Goal: Task Accomplishment & Management: Manage account settings

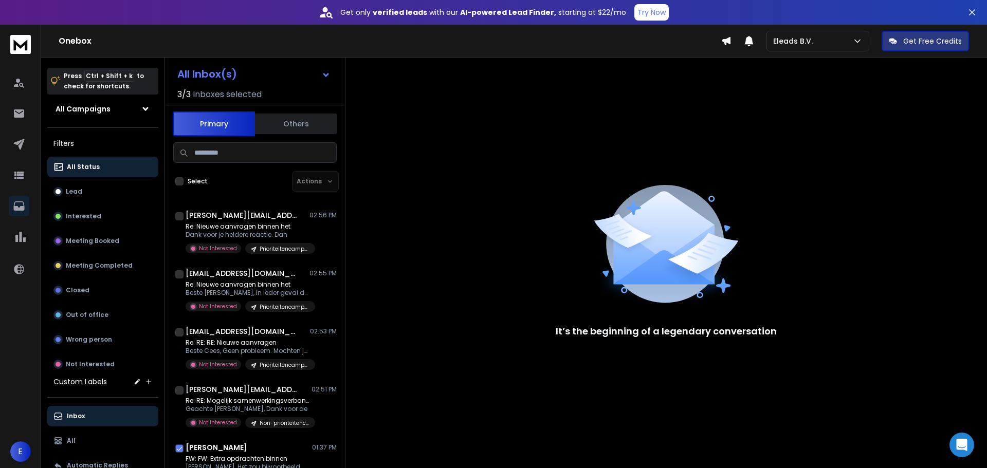
scroll to position [234, 0]
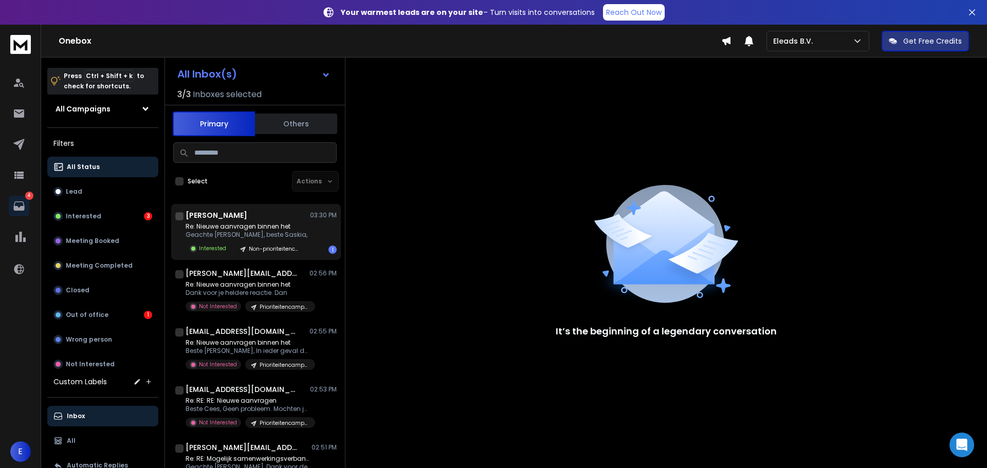
click at [214, 210] on h1 "Hugo Voskamp" at bounding box center [217, 215] width 62 height 10
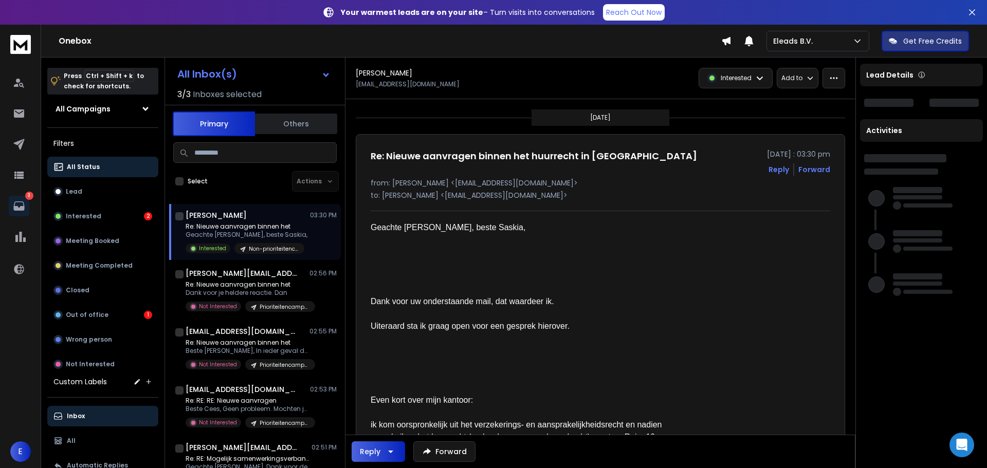
click at [182, 217] on button "button" at bounding box center [179, 216] width 8 height 8
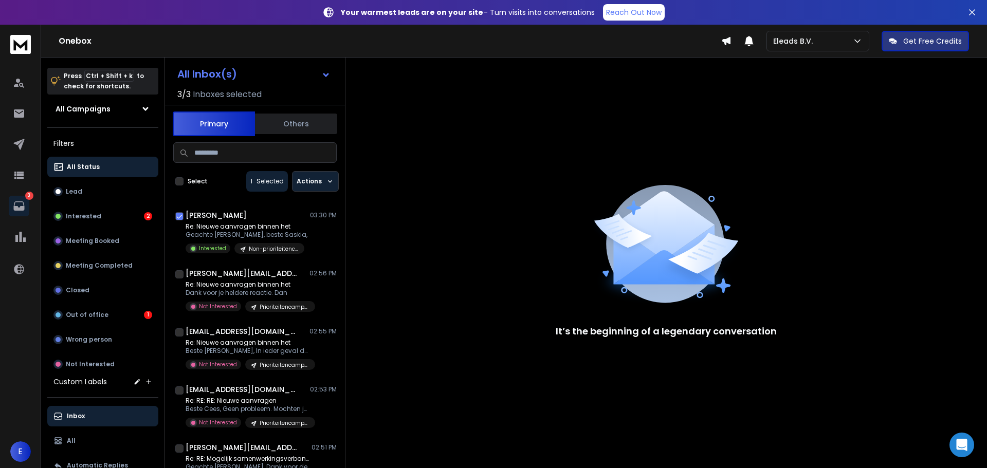
click at [332, 180] on icon "button" at bounding box center [330, 181] width 8 height 8
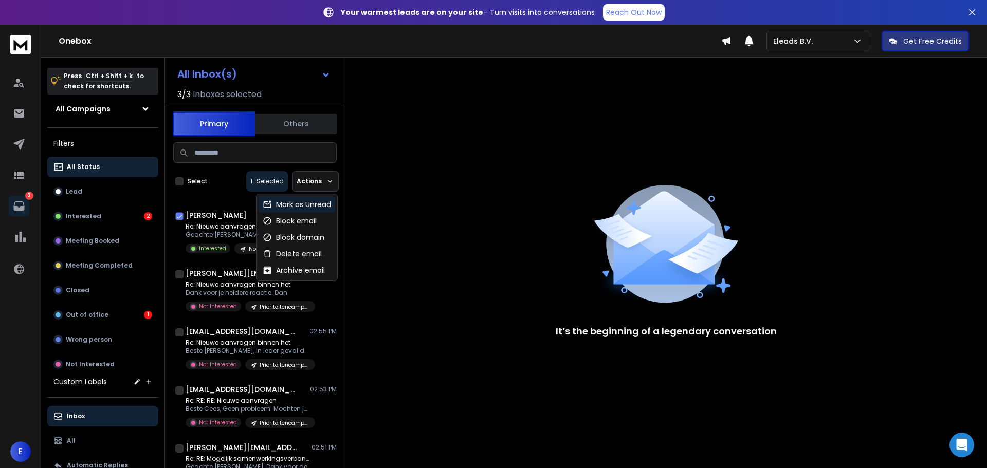
click at [314, 203] on div "Mark as Unread" at bounding box center [297, 204] width 68 height 10
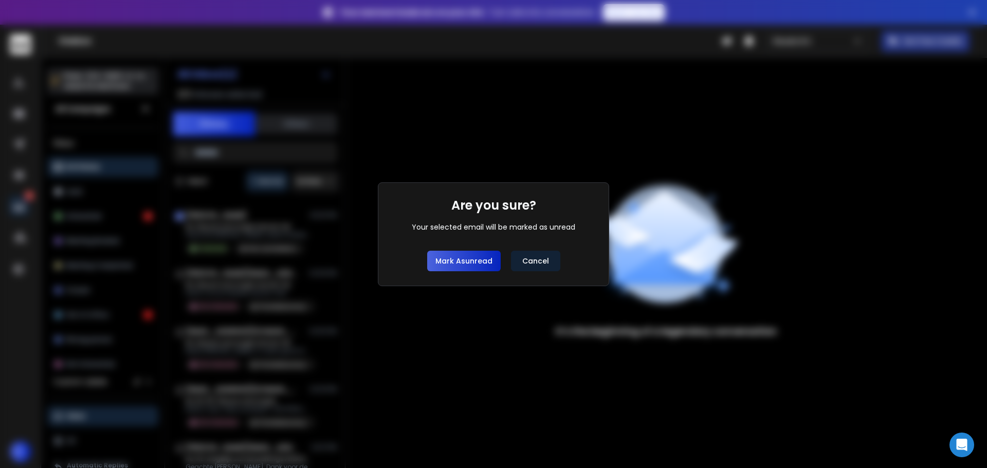
click at [478, 259] on p "Mark as unread" at bounding box center [463, 261] width 57 height 10
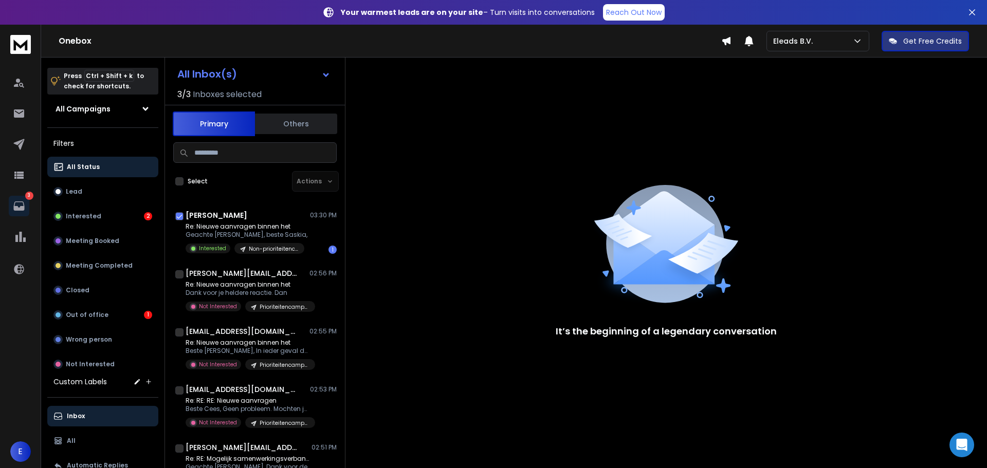
click at [81, 414] on p "Inbox" at bounding box center [76, 416] width 18 height 8
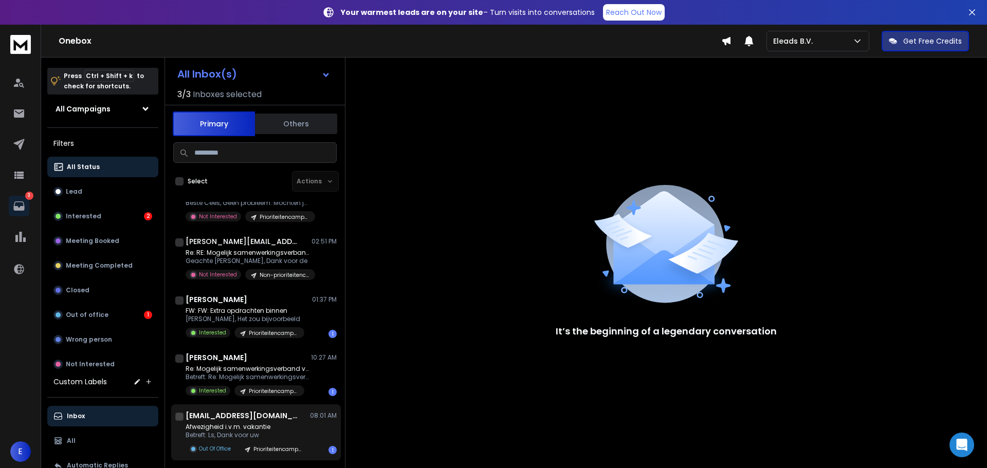
scroll to position [206, 0]
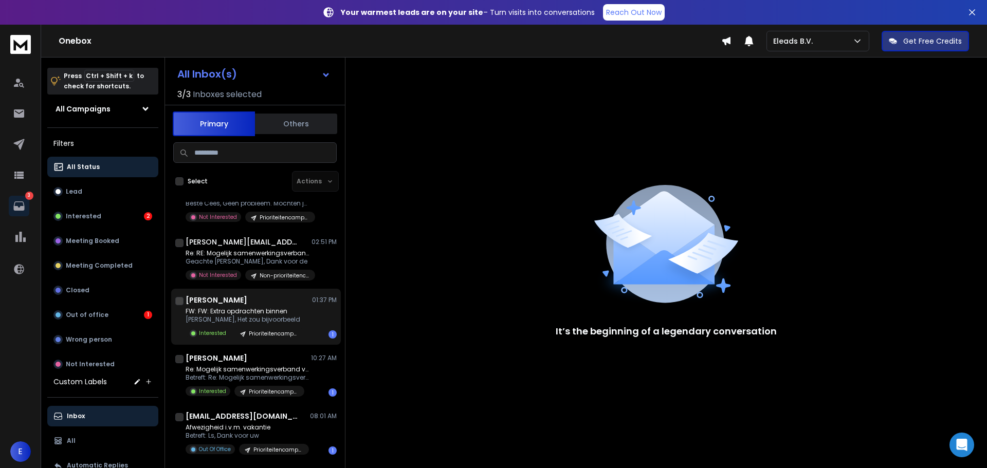
click at [177, 301] on button "button" at bounding box center [179, 301] width 8 height 8
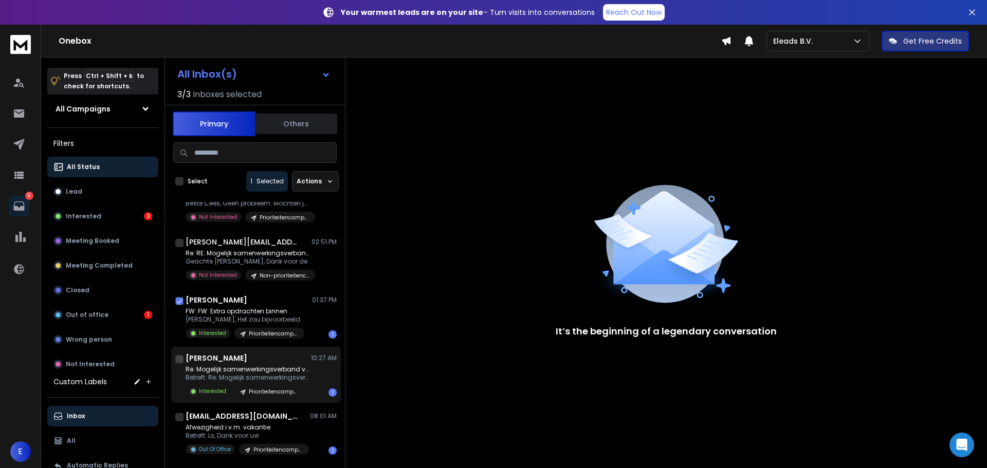
click at [180, 360] on button "button" at bounding box center [179, 359] width 8 height 8
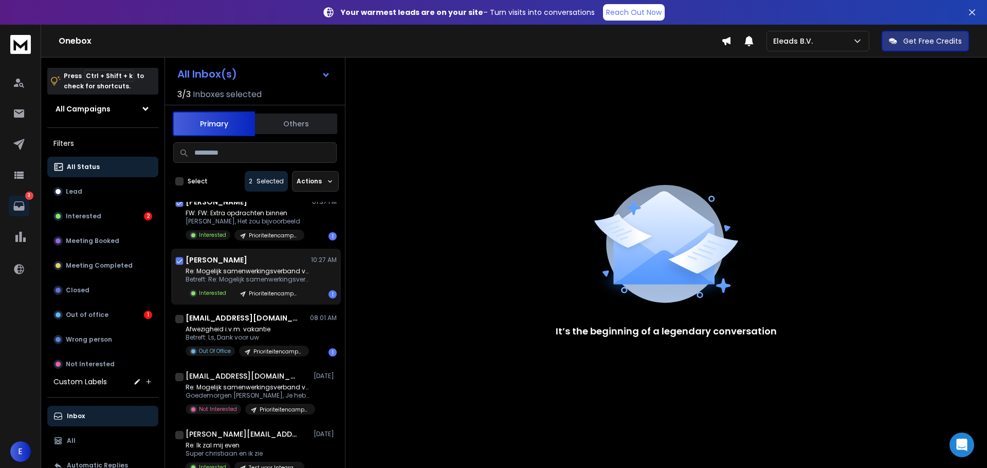
scroll to position [308, 0]
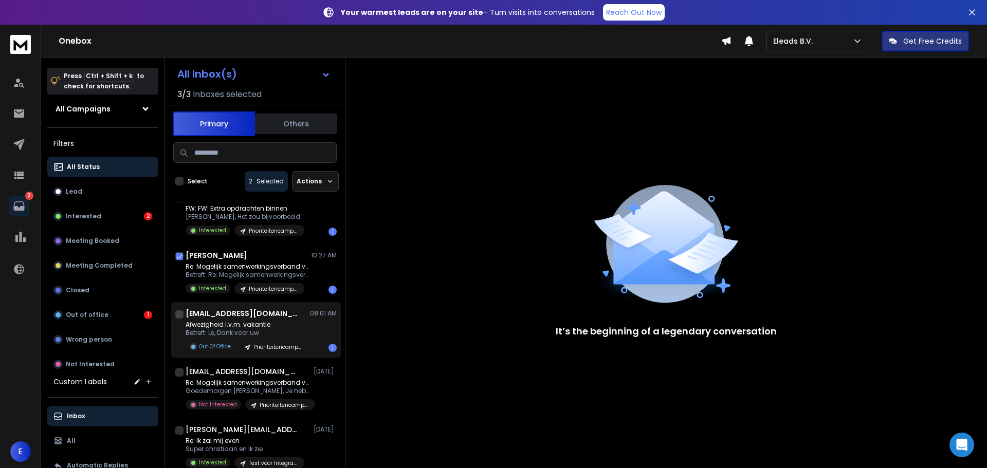
click at [179, 313] on button "button" at bounding box center [179, 314] width 8 height 8
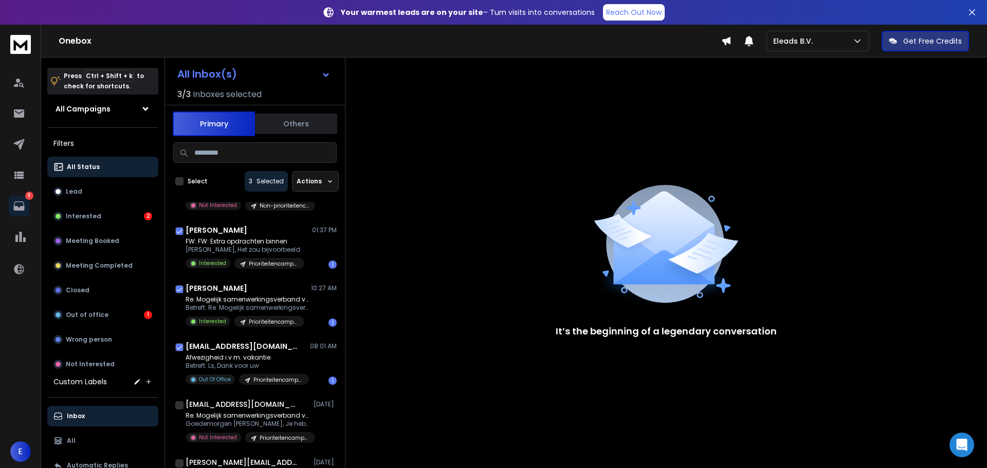
scroll to position [257, 0]
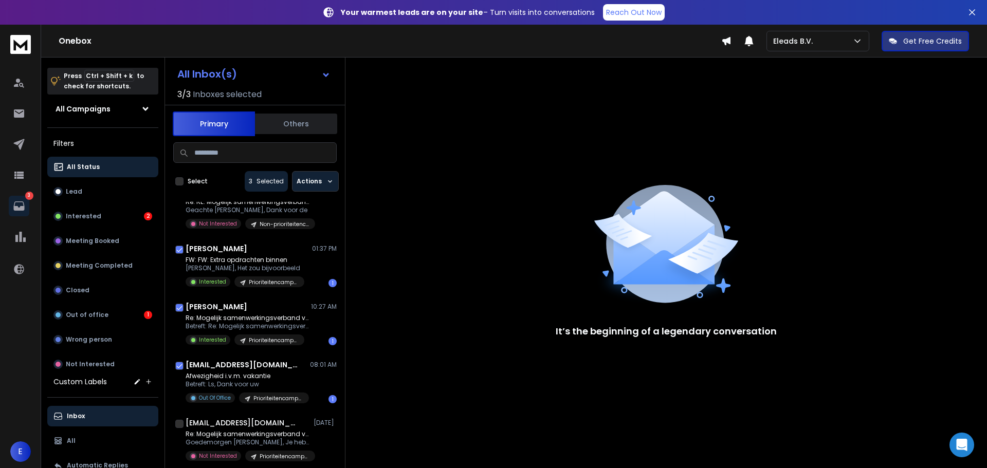
click at [318, 183] on p "Actions" at bounding box center [309, 181] width 25 height 8
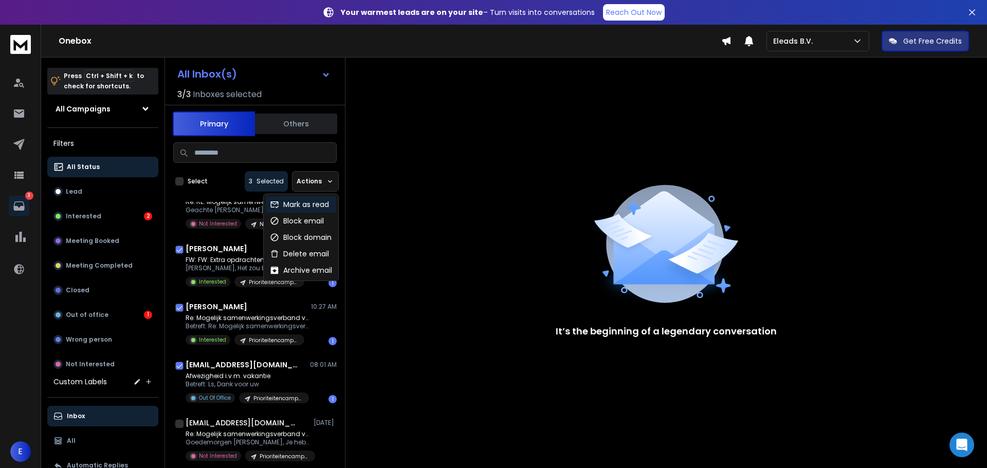
click at [319, 202] on div "Mark as read" at bounding box center [299, 204] width 59 height 10
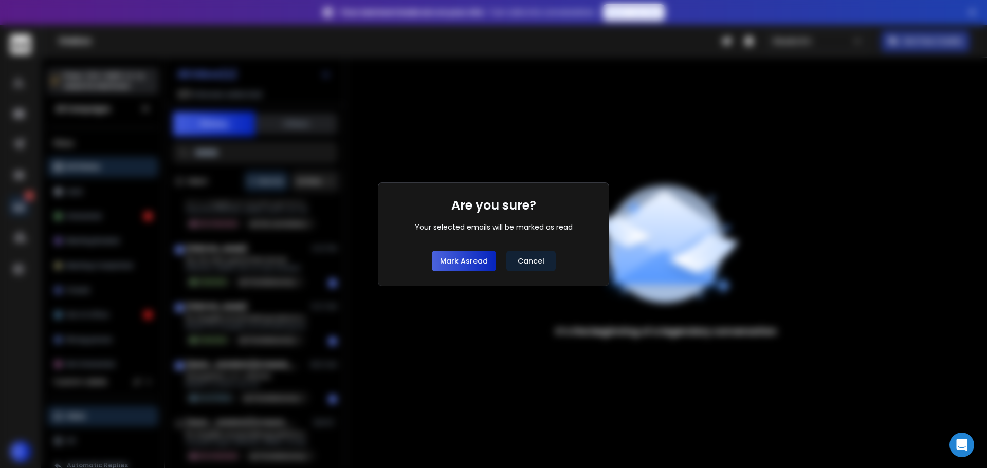
click at [470, 262] on p "Mark as read" at bounding box center [464, 261] width 48 height 10
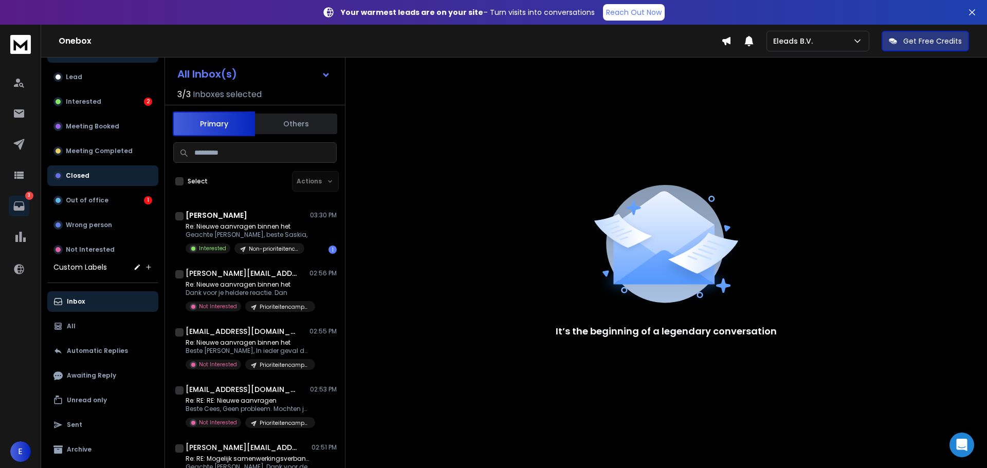
scroll to position [122, 0]
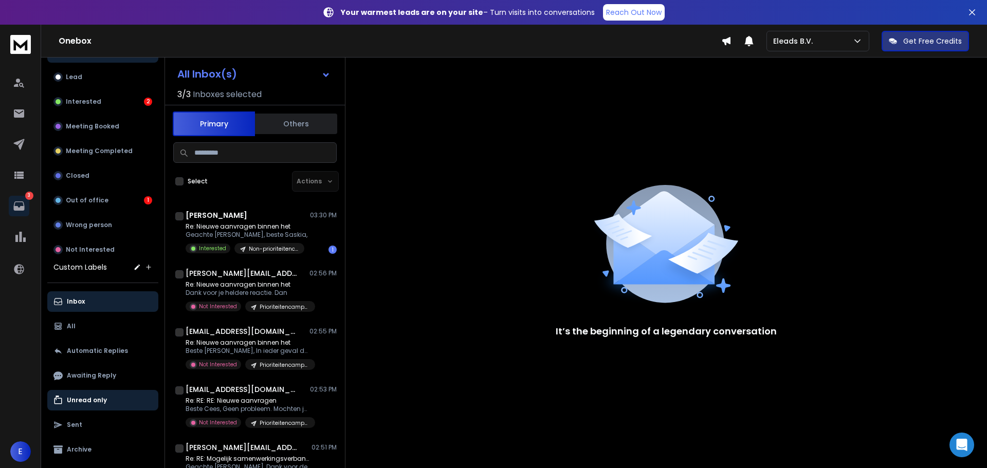
click at [90, 396] on p "Unread only" at bounding box center [87, 400] width 40 height 8
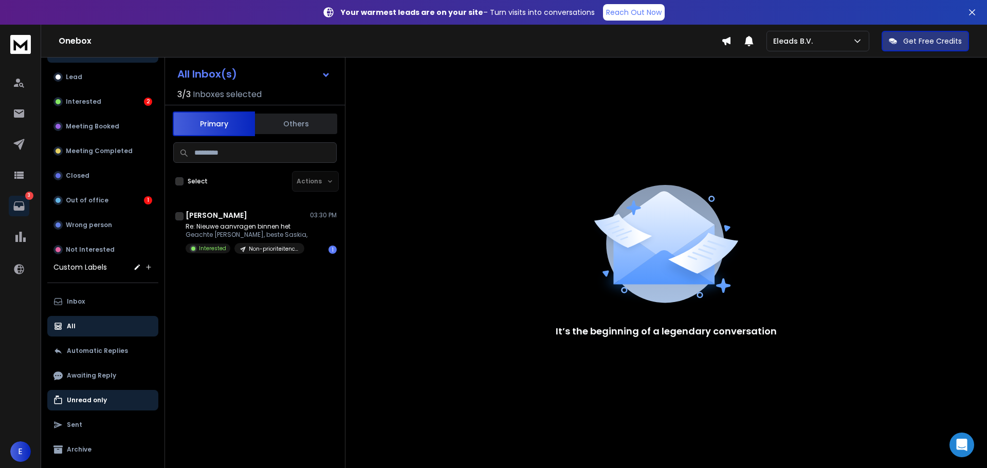
click at [73, 322] on p "All" at bounding box center [71, 326] width 9 height 8
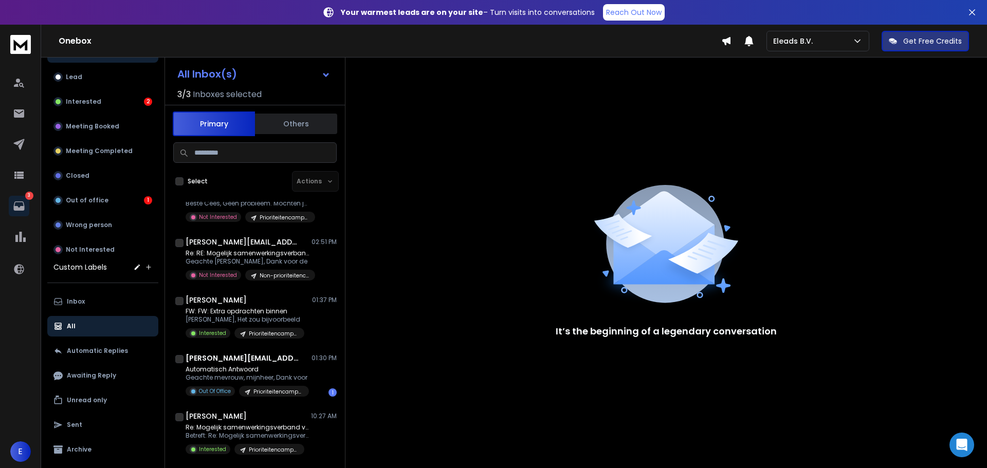
scroll to position [257, 0]
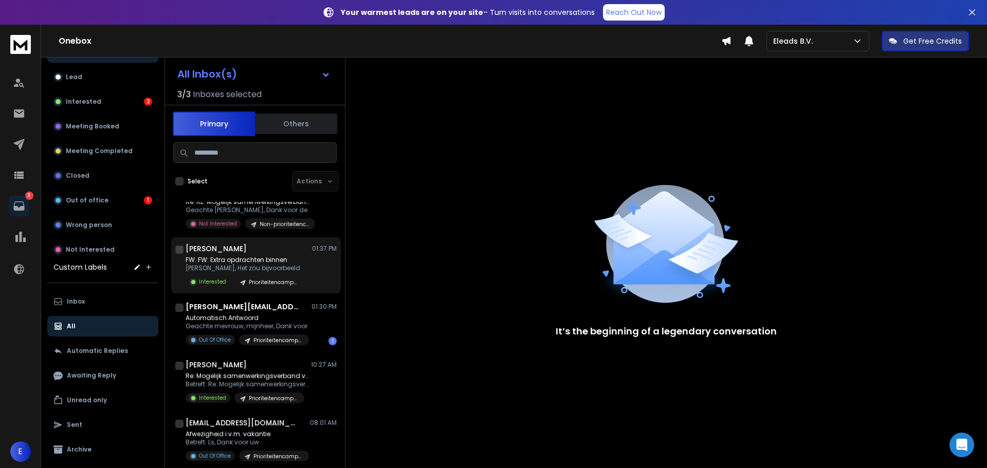
click at [179, 247] on button "button" at bounding box center [179, 250] width 8 height 8
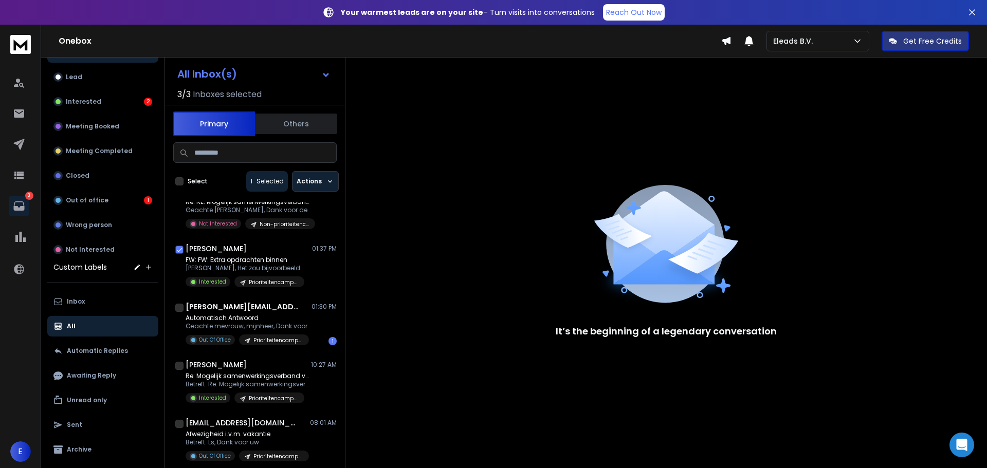
click at [327, 180] on icon "button" at bounding box center [330, 181] width 8 height 8
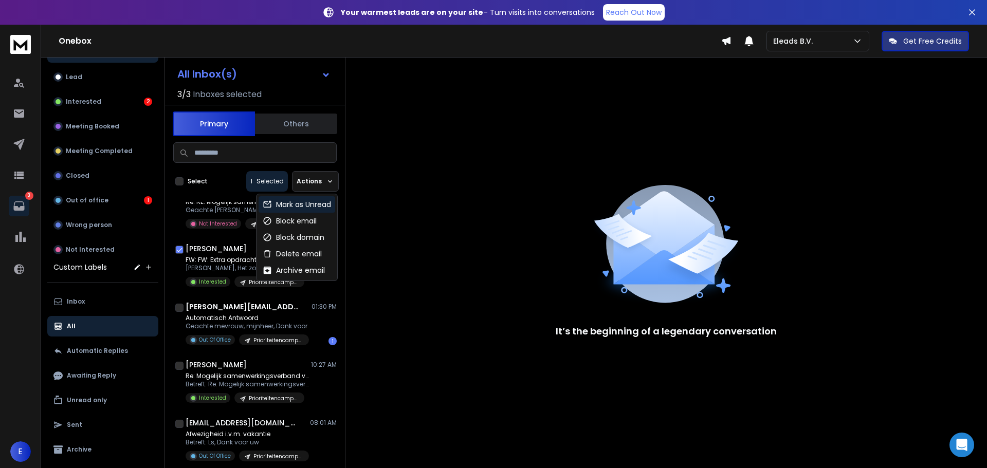
click at [308, 208] on div "Mark as Unread" at bounding box center [297, 204] width 68 height 10
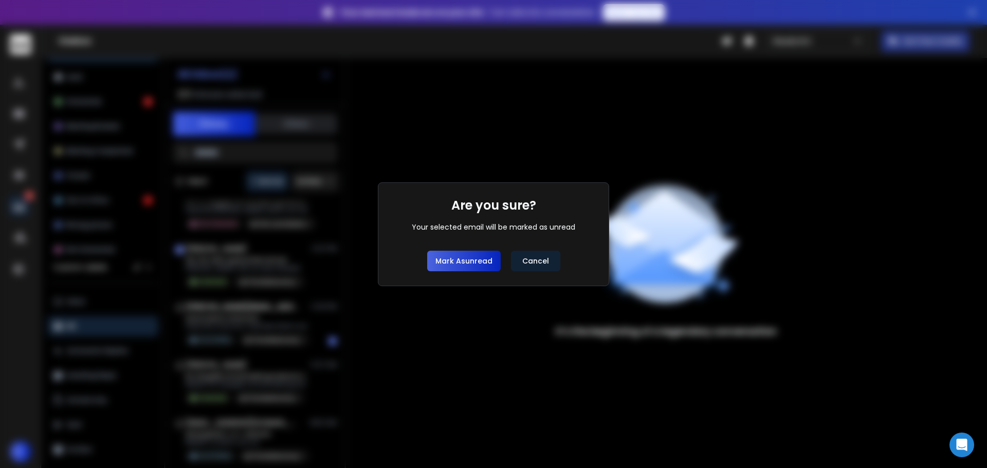
click at [466, 264] on p "Mark as unread" at bounding box center [463, 261] width 57 height 10
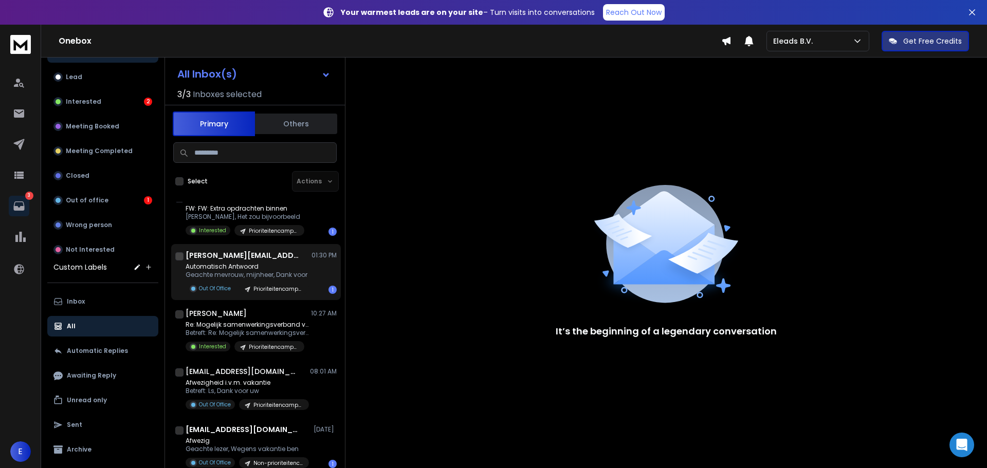
scroll to position [360, 0]
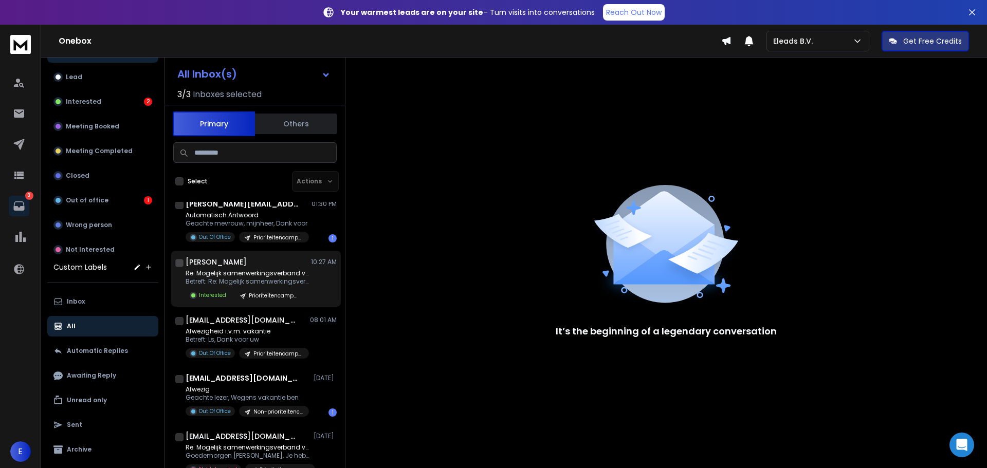
click at [180, 263] on button "button" at bounding box center [179, 263] width 8 height 8
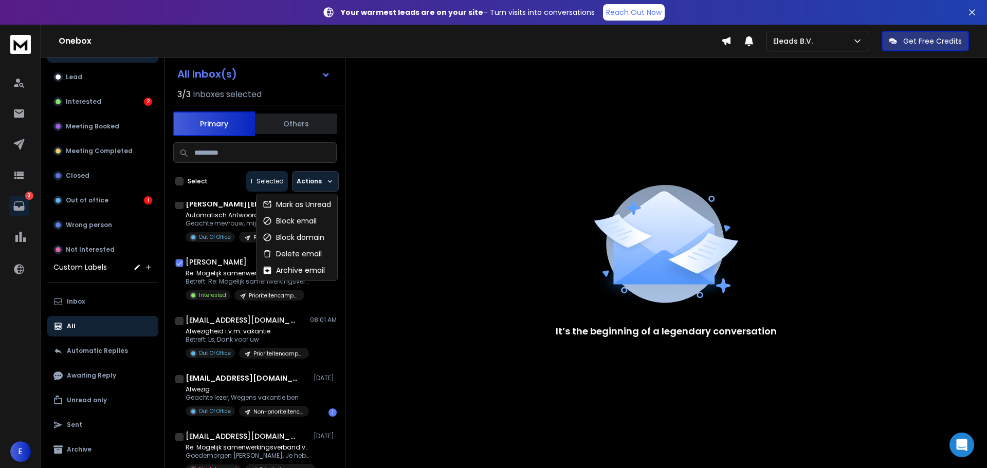
click at [325, 180] on button "Actions" at bounding box center [315, 181] width 47 height 21
click at [295, 205] on div "Mark as Unread" at bounding box center [297, 204] width 68 height 10
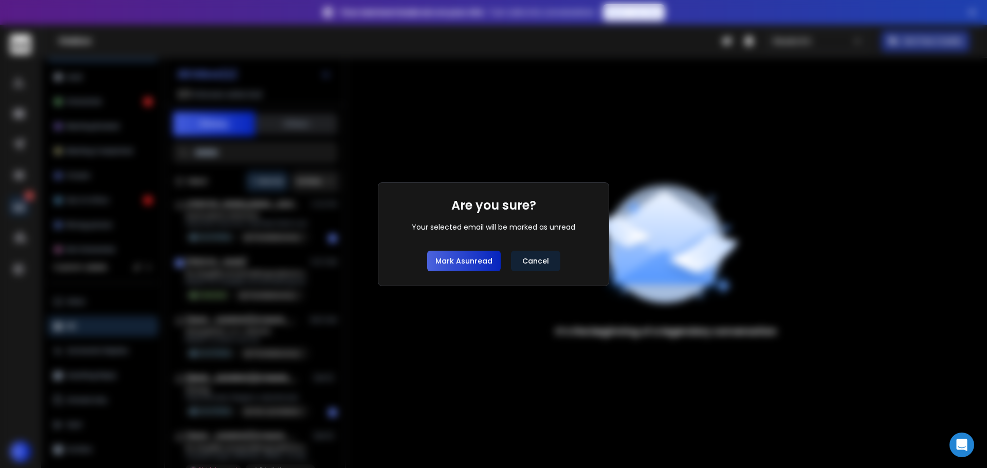
click at [458, 262] on p "Mark as unread" at bounding box center [463, 261] width 57 height 10
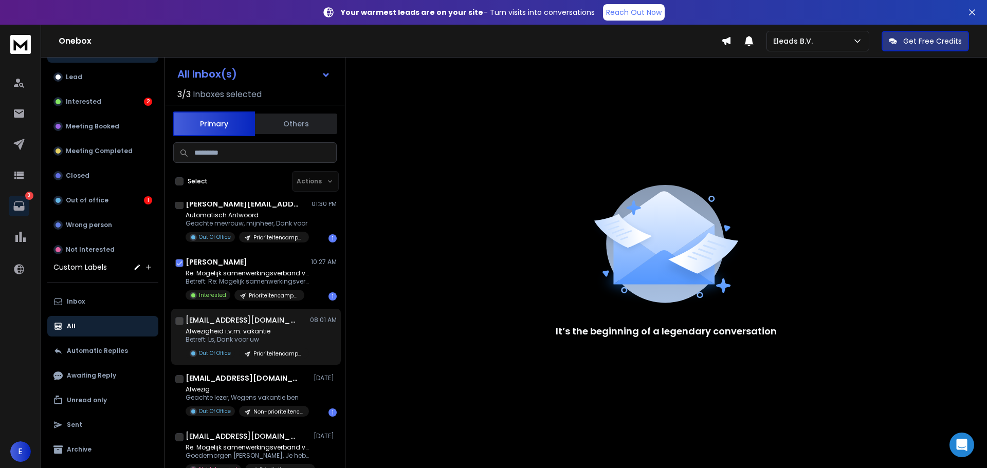
click at [185, 321] on div "merelscheffer@teamadvocaten.nl 08:01 AM Afwezigheid i.v.m. vakantie Betreft: Ls…" at bounding box center [256, 337] width 170 height 56
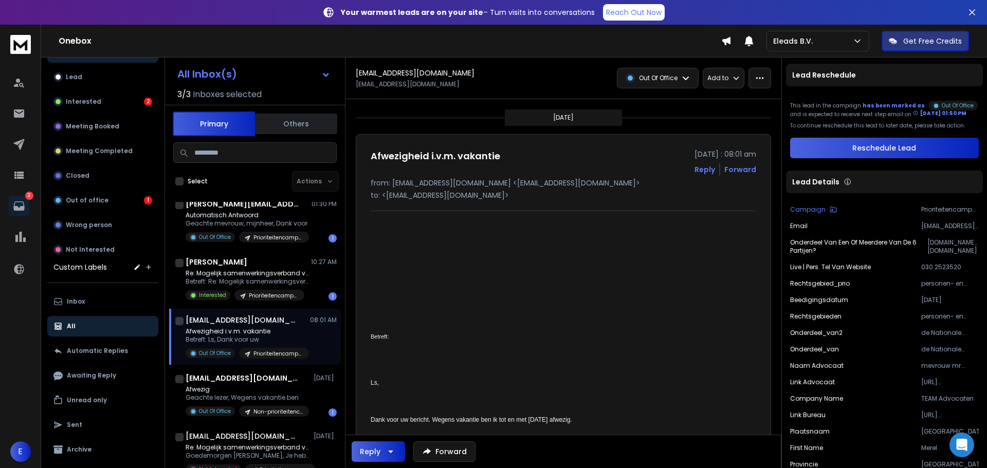
click at [181, 319] on button "button" at bounding box center [179, 321] width 8 height 8
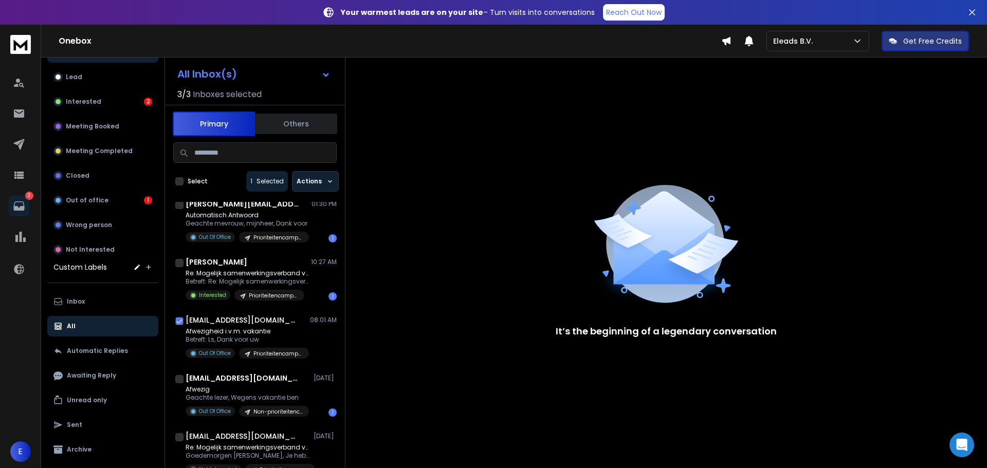
click at [328, 182] on icon "button" at bounding box center [330, 181] width 8 height 8
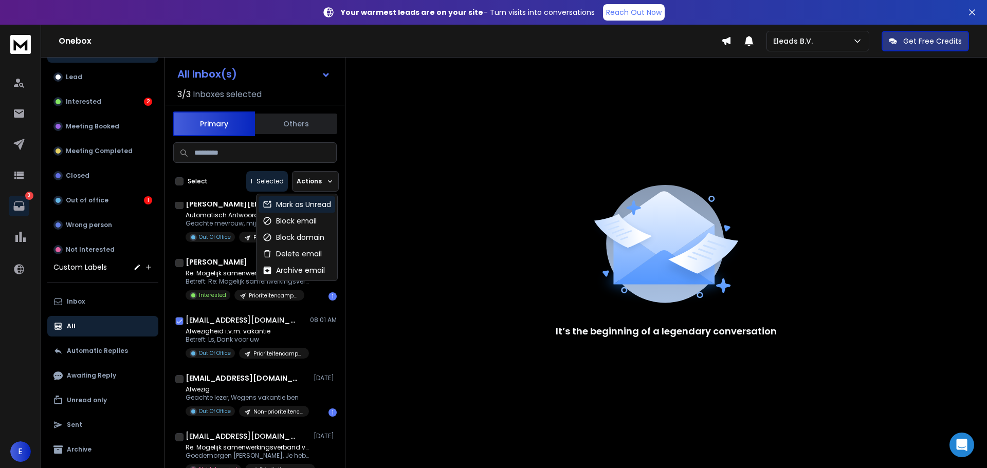
click at [307, 203] on div "Mark as Unread" at bounding box center [297, 204] width 68 height 10
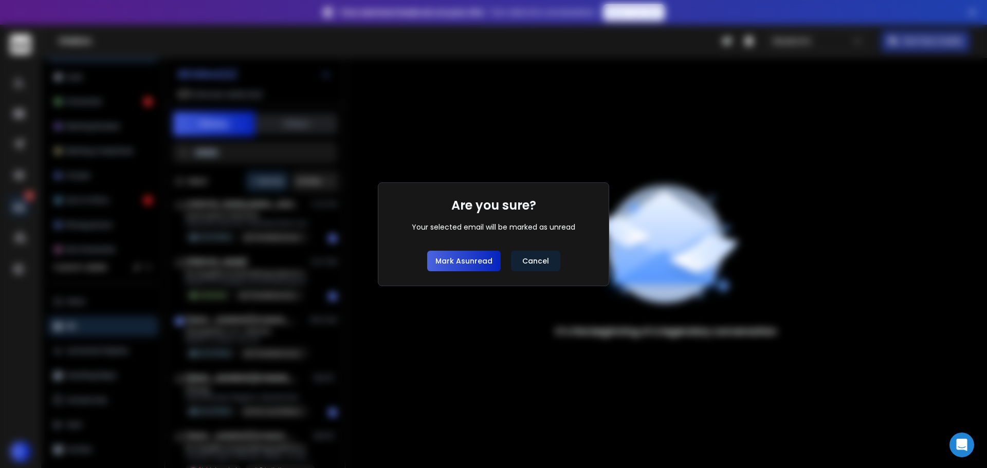
click at [455, 259] on p "Mark as unread" at bounding box center [463, 261] width 57 height 10
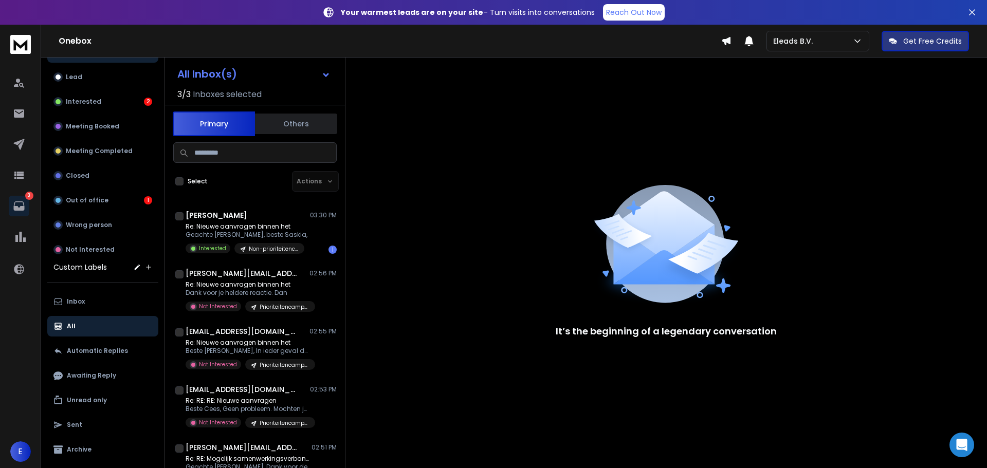
scroll to position [122, 0]
click at [79, 298] on p "Inbox" at bounding box center [76, 302] width 18 height 8
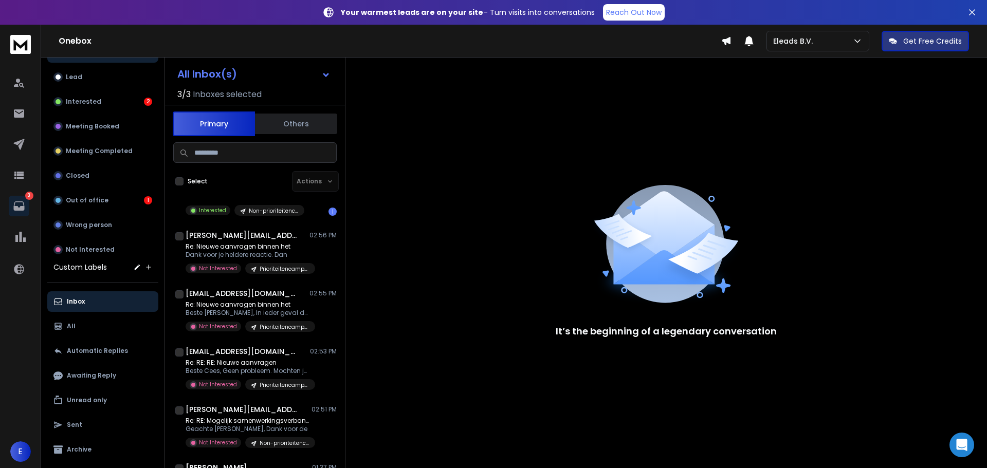
scroll to position [0, 0]
